Goal: Communication & Community: Answer question/provide support

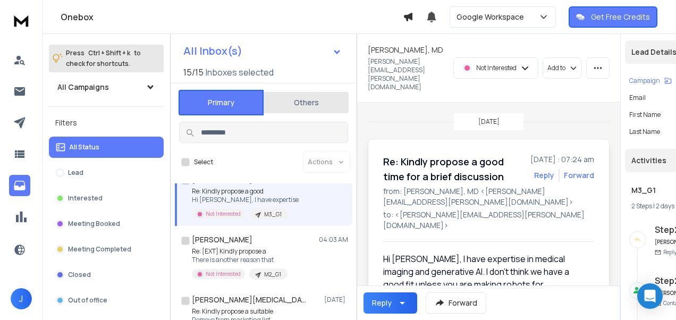
scroll to position [82, 0]
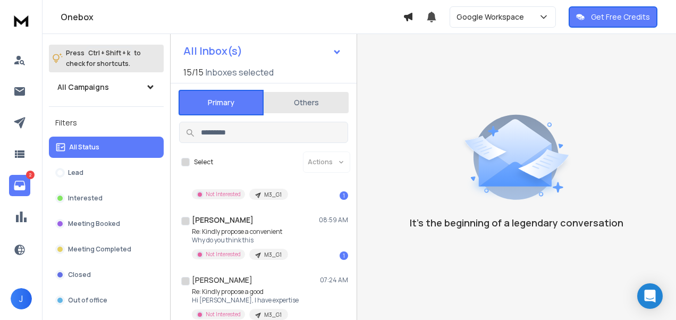
scroll to position [40, 0]
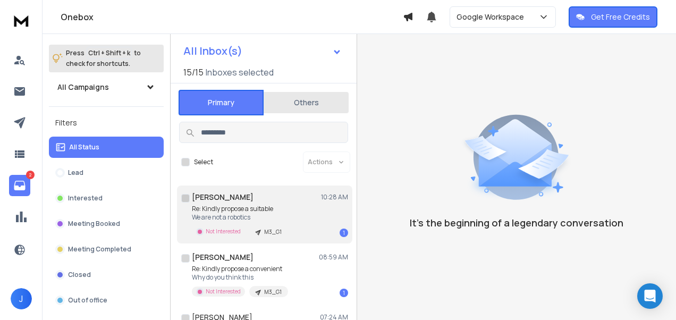
click at [244, 202] on h1 "Derek Braunschweiger" at bounding box center [223, 197] width 62 height 11
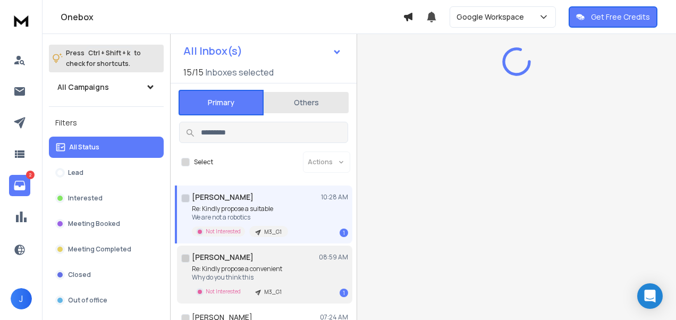
click at [243, 264] on div "Loren Larsen 08:59 AM Re: Kindly propose a convenient Why do you think this Not…" at bounding box center [270, 274] width 156 height 45
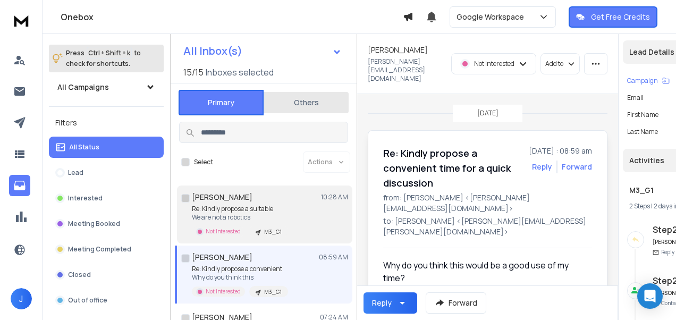
click at [261, 214] on p "We are not a robotics" at bounding box center [240, 217] width 96 height 9
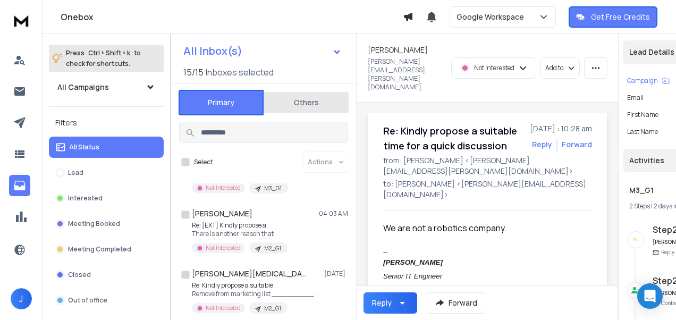
scroll to position [160, 0]
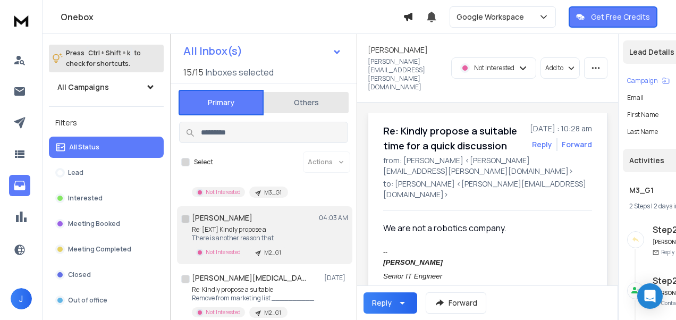
click at [284, 236] on p "There is another reason that" at bounding box center [240, 238] width 96 height 9
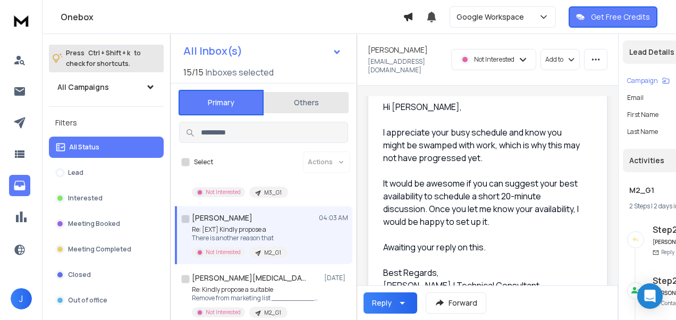
scroll to position [374, 0]
